Goal: Task Accomplishment & Management: Manage account settings

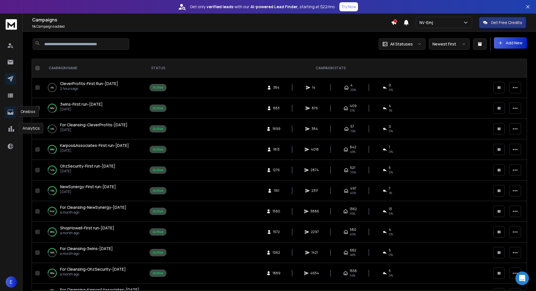
click at [11, 110] on icon at bounding box center [10, 112] width 7 height 7
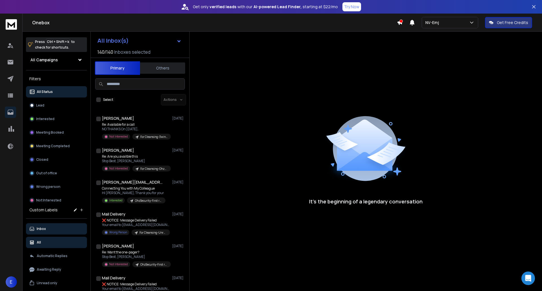
click at [47, 240] on button "All" at bounding box center [56, 241] width 61 height 11
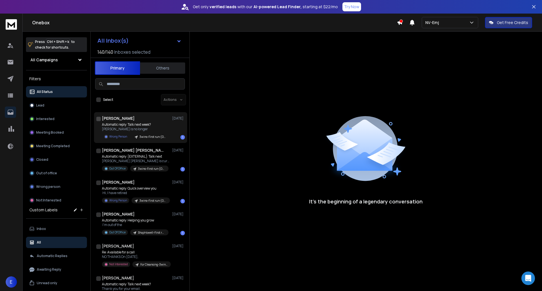
click at [134, 120] on h1 "[PERSON_NAME]" at bounding box center [118, 118] width 33 height 6
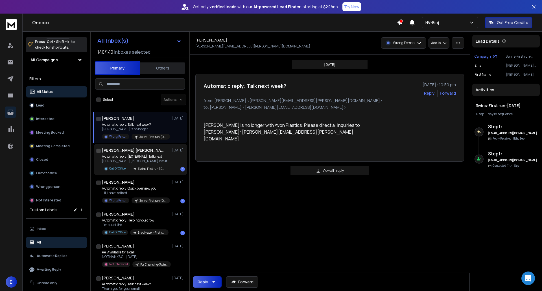
click at [124, 155] on p "Automatic reply: [EXTERNAL]: Talk next" at bounding box center [136, 156] width 68 height 5
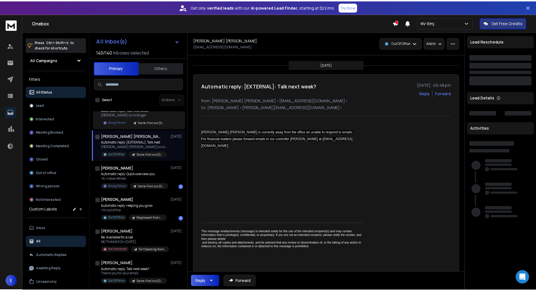
scroll to position [38, 0]
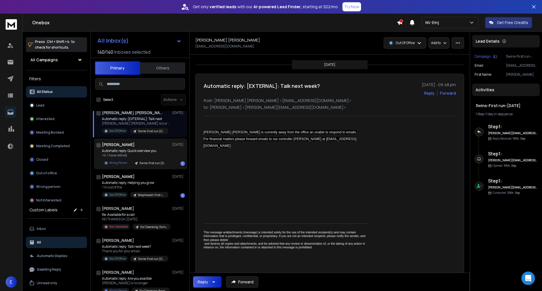
click at [117, 141] on div "[PERSON_NAME] [DATE] Automatic reply: Quick overview you ﻿ Hi, I have retired W…" at bounding box center [140, 153] width 93 height 31
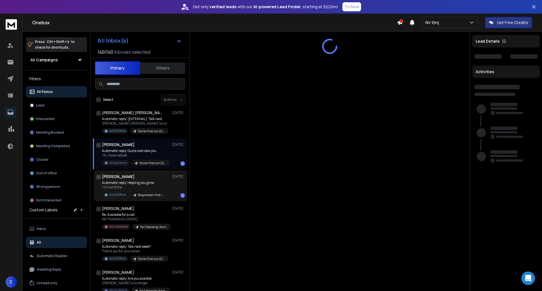
click at [115, 180] on div "[PERSON_NAME] [DATE] Automatic reply: Helping you grow ﻿ I'm out of the Out Of …" at bounding box center [143, 185] width 83 height 24
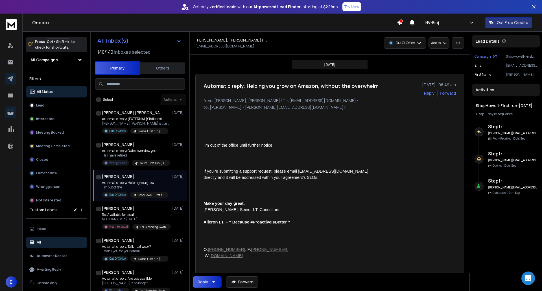
click at [9, 78] on icon at bounding box center [10, 79] width 6 height 6
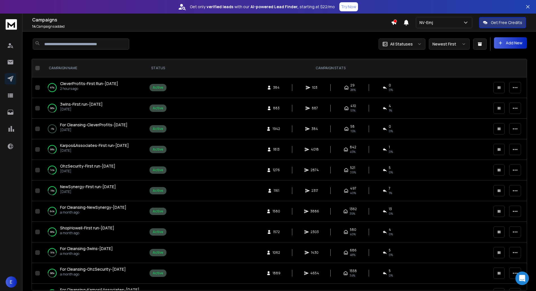
click at [83, 135] on div "For Cleansing-CleverProfits-[DATE] [DATE]" at bounding box center [93, 129] width 67 height 14
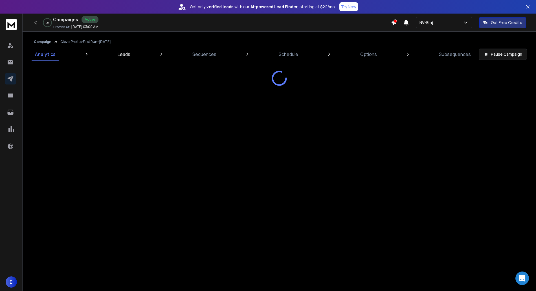
click at [116, 53] on link "Leads" at bounding box center [123, 54] width 19 height 14
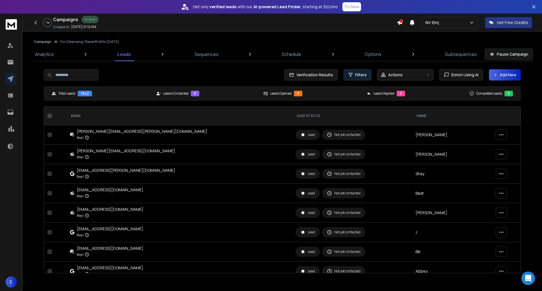
click at [360, 72] on span "Filters" at bounding box center [361, 75] width 12 height 6
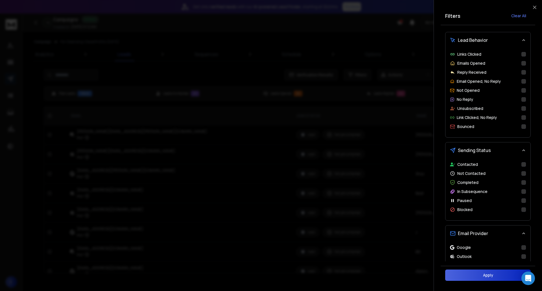
click at [521, 210] on button "Blocked" at bounding box center [523, 209] width 5 height 5
click at [472, 274] on button "Apply" at bounding box center [487, 274] width 85 height 11
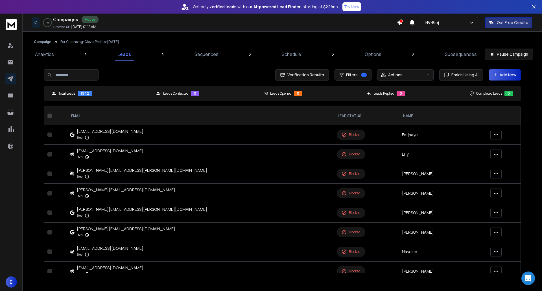
click at [34, 23] on icon at bounding box center [35, 22] width 5 height 5
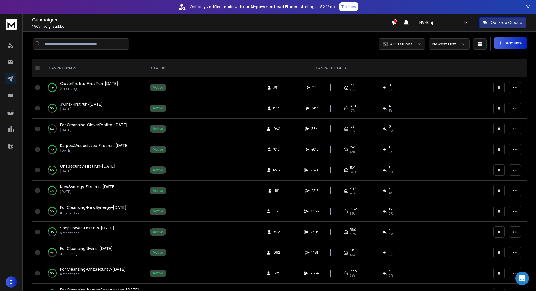
click at [89, 165] on span "OhzSecurity-First run-[DATE]" at bounding box center [87, 165] width 55 height 5
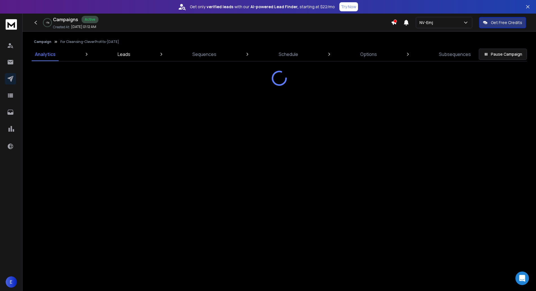
click at [124, 56] on p "Leads" at bounding box center [124, 54] width 13 height 7
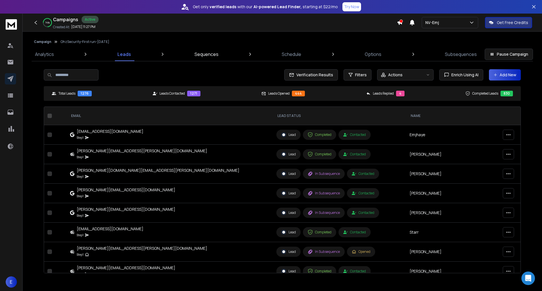
click at [208, 57] on p "Sequences" at bounding box center [206, 54] width 24 height 7
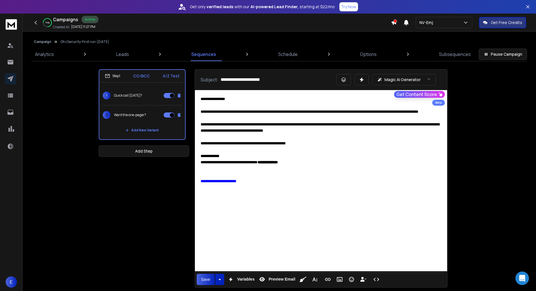
click at [124, 112] on div "2 Want the one-pager?" at bounding box center [124, 115] width 43 height 8
type input "**********"
click at [278, 164] on link "**********" at bounding box center [268, 162] width 20 height 4
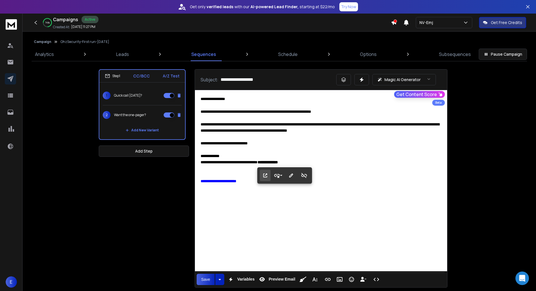
click at [264, 174] on icon "button" at bounding box center [265, 175] width 7 height 7
